Goal: Task Accomplishment & Management: Manage account settings

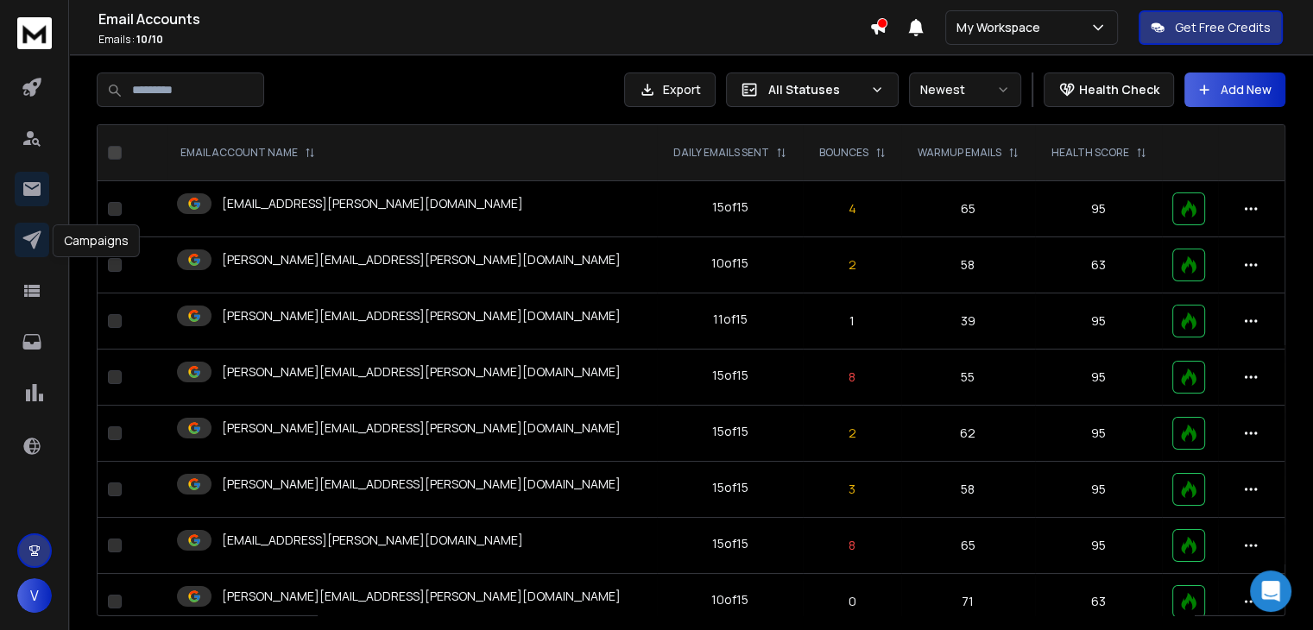
click at [40, 235] on icon at bounding box center [32, 240] width 21 height 21
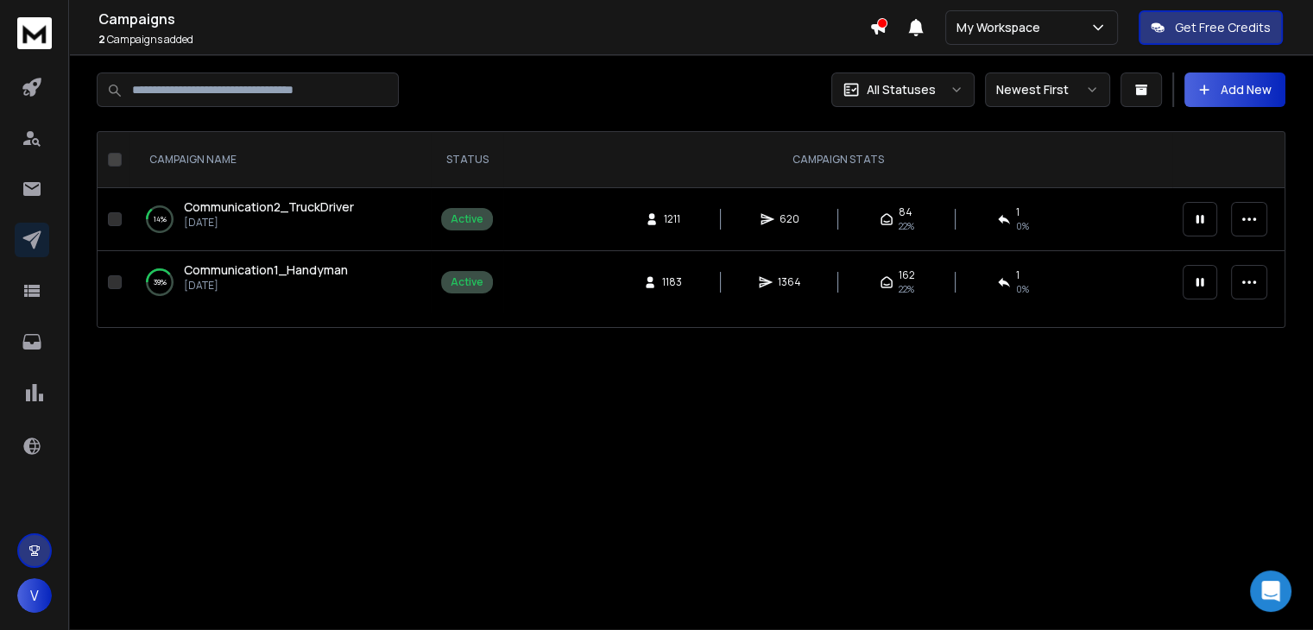
click at [293, 293] on div "Communication1_Handyman [DATE]" at bounding box center [266, 281] width 164 height 41
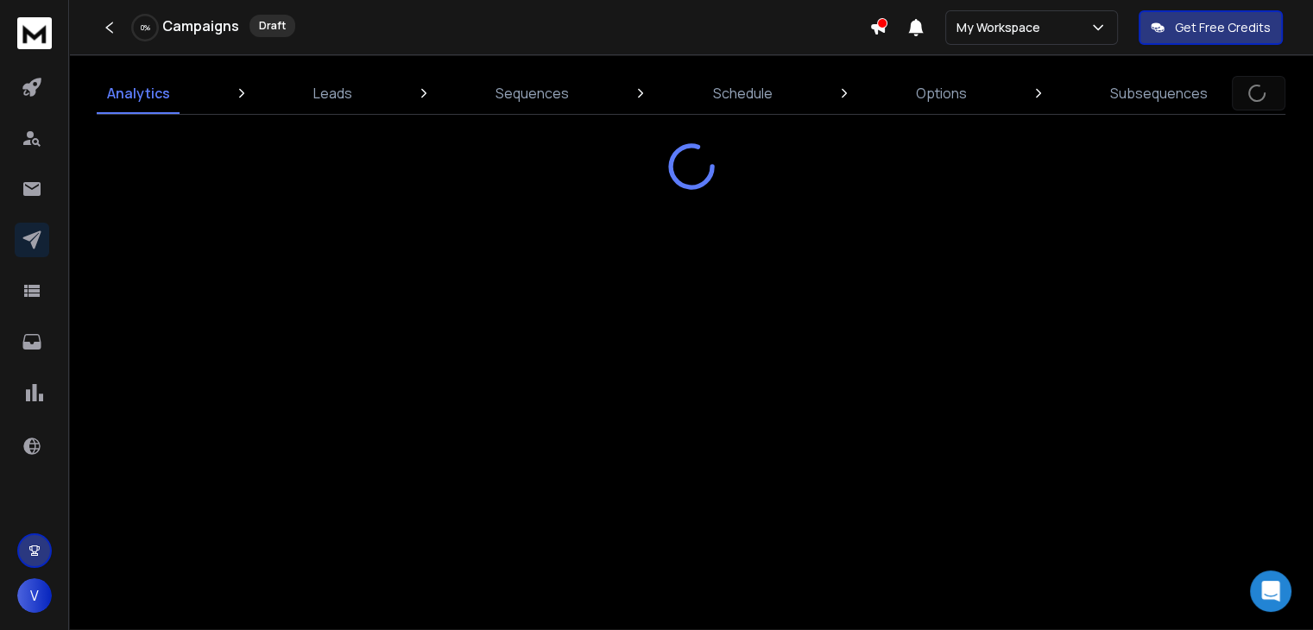
click at [284, 264] on div at bounding box center [691, 454] width 1175 height 630
click at [378, 26] on div "0 % Campaigns Draft My Workspace Get Free Credits" at bounding box center [656, 27] width 1313 height 55
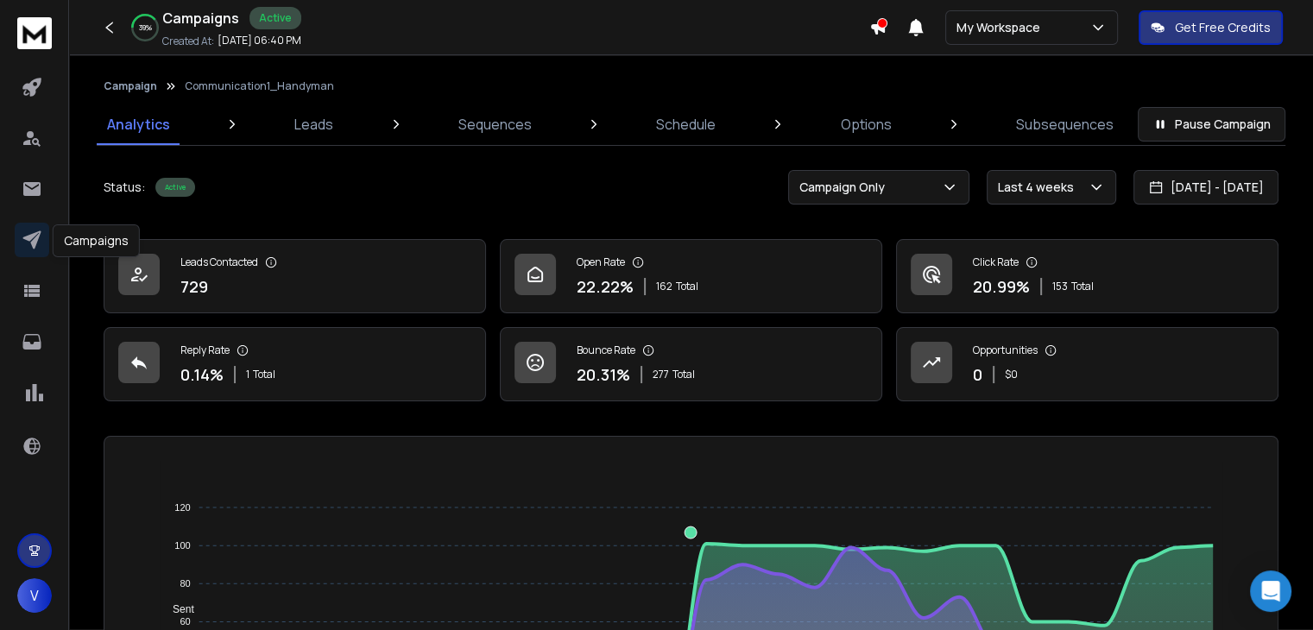
click at [30, 224] on link at bounding box center [32, 240] width 35 height 35
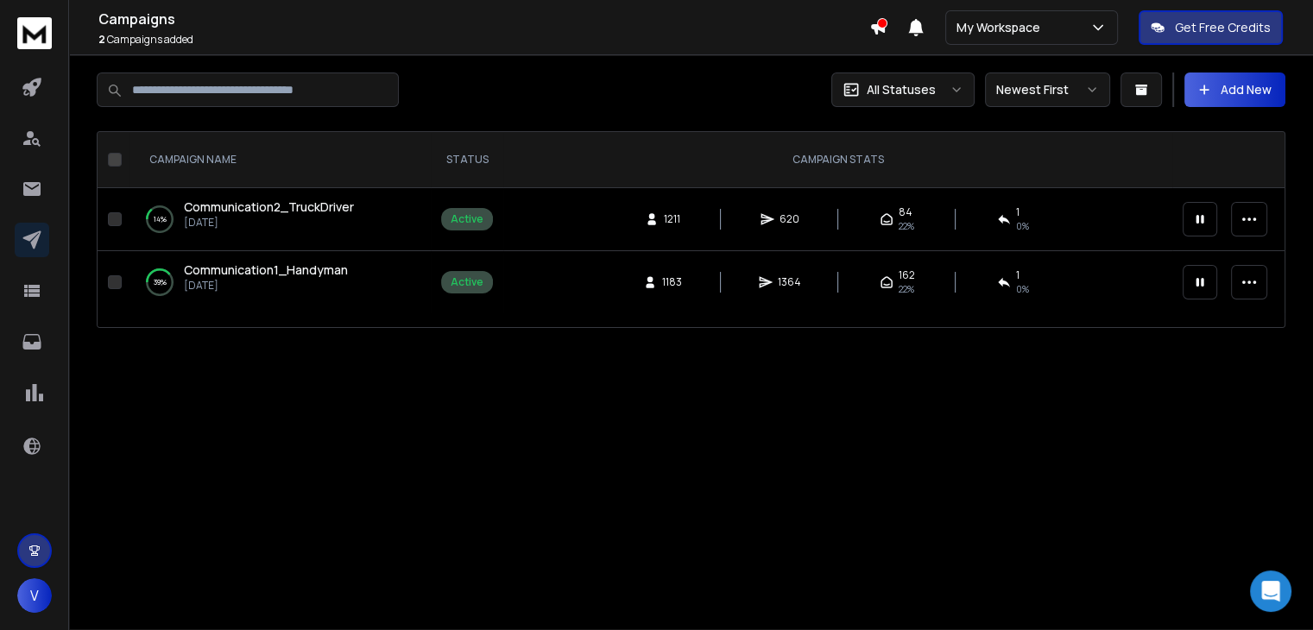
click at [254, 211] on span "Communication2_TruckDriver" at bounding box center [269, 206] width 170 height 16
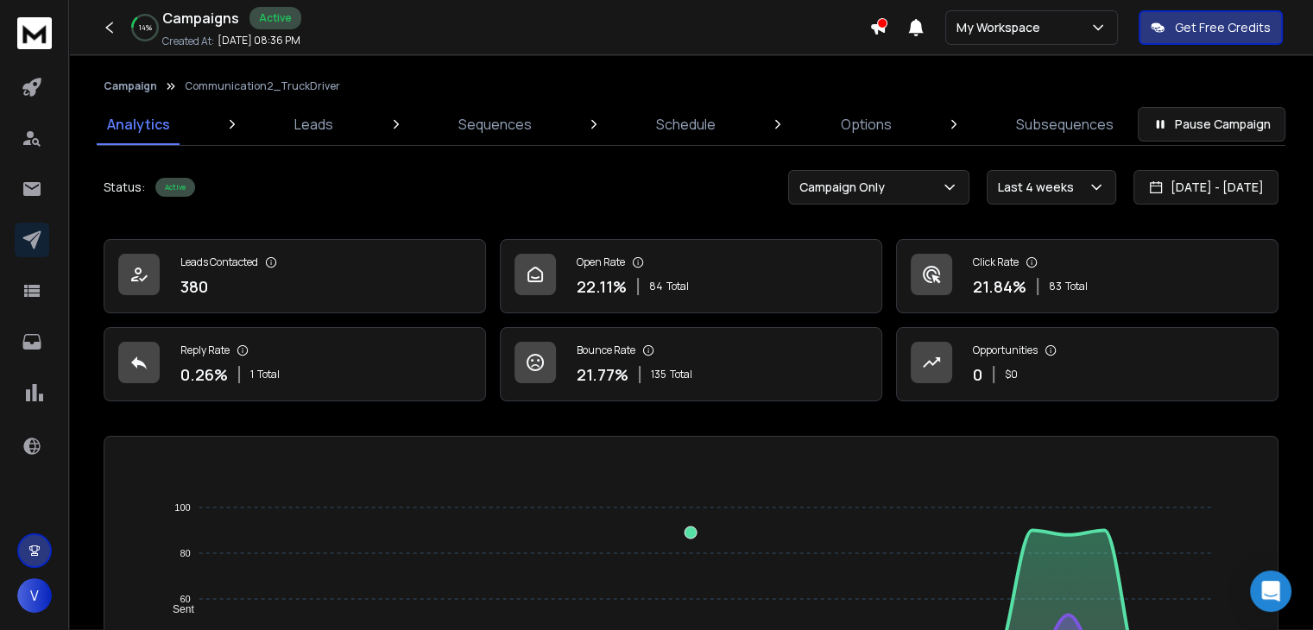
click at [32, 361] on div at bounding box center [35, 344] width 40 height 41
click at [32, 367] on div at bounding box center [35, 270] width 40 height 400
click at [34, 390] on icon at bounding box center [34, 392] width 17 height 17
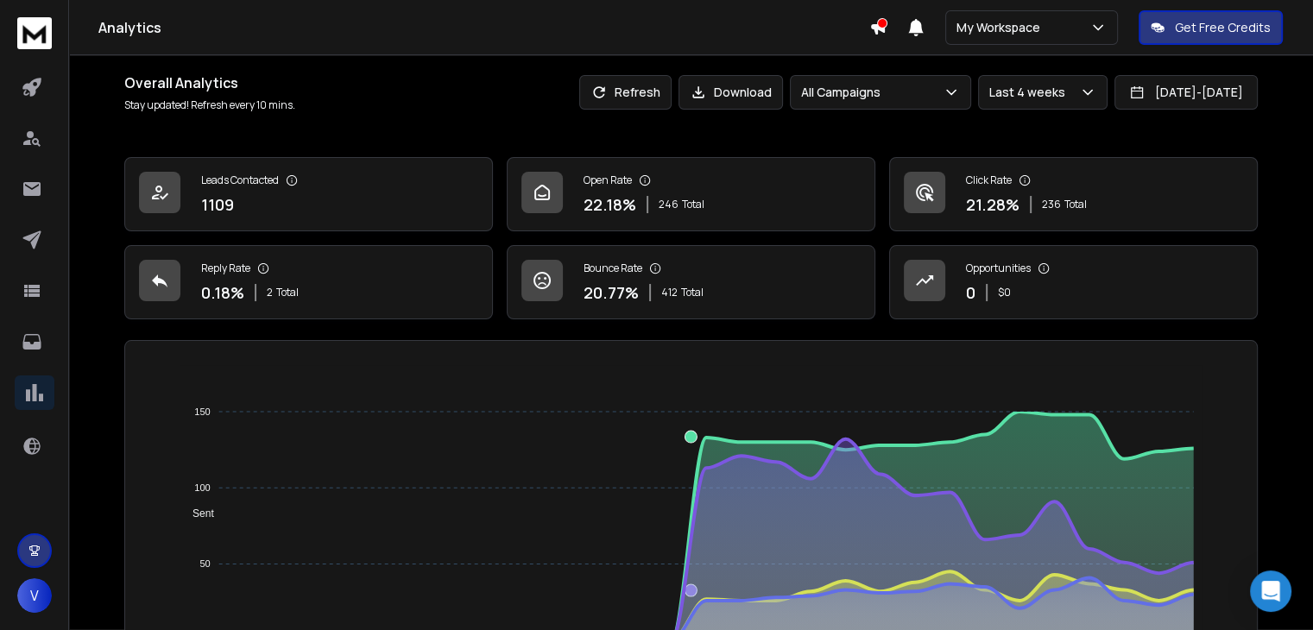
click at [717, 333] on div "Leads Contacted 1109 Open Rate 22.18 % 246 Total Click Rate 21.28 % 236 Total R…" at bounding box center [690, 441] width 1133 height 568
click at [495, 3] on div "Analytics My Workspace Get Free Credits" at bounding box center [656, 27] width 1313 height 55
